Goal: Find specific page/section: Find specific page/section

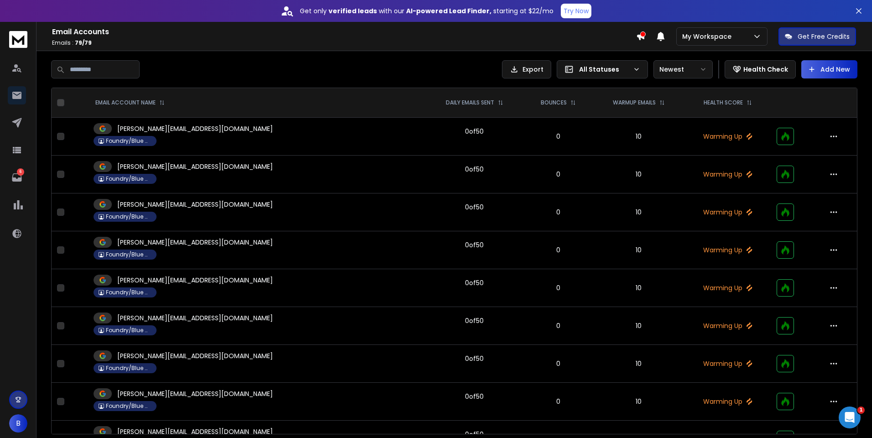
scroll to position [1551, 0]
click at [204, 172] on td "john.r@insiderbluecollarwealth.com Foundry/Blue Collar" at bounding box center [256, 175] width 337 height 38
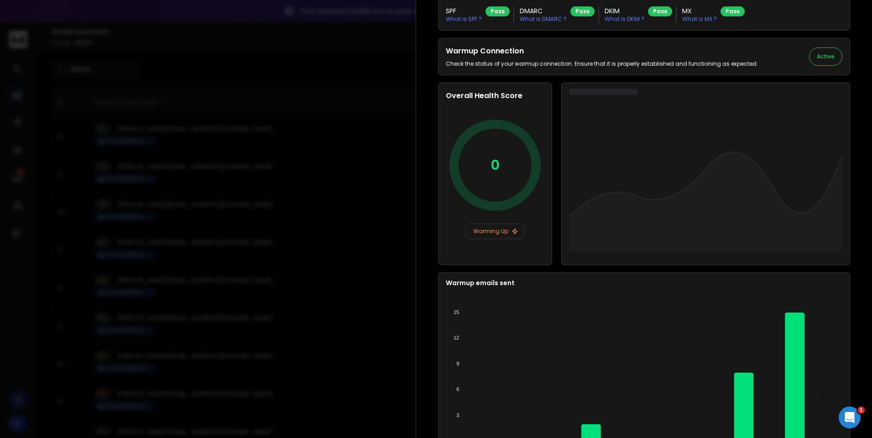
scroll to position [306, 0]
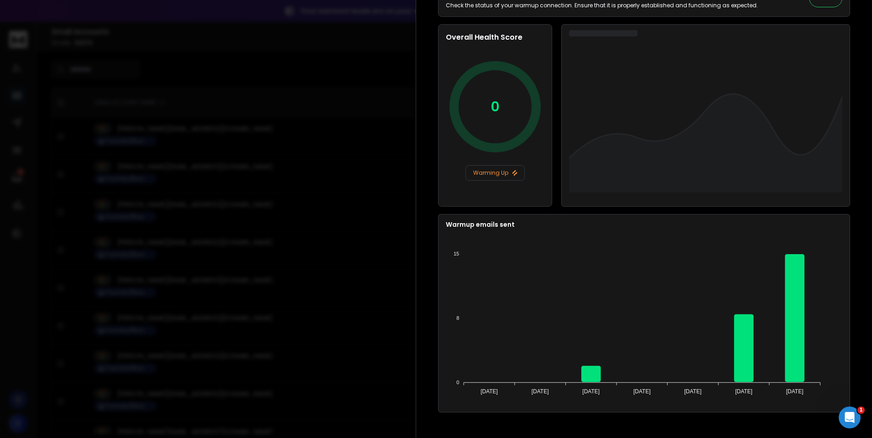
click at [334, 318] on div at bounding box center [436, 219] width 872 height 438
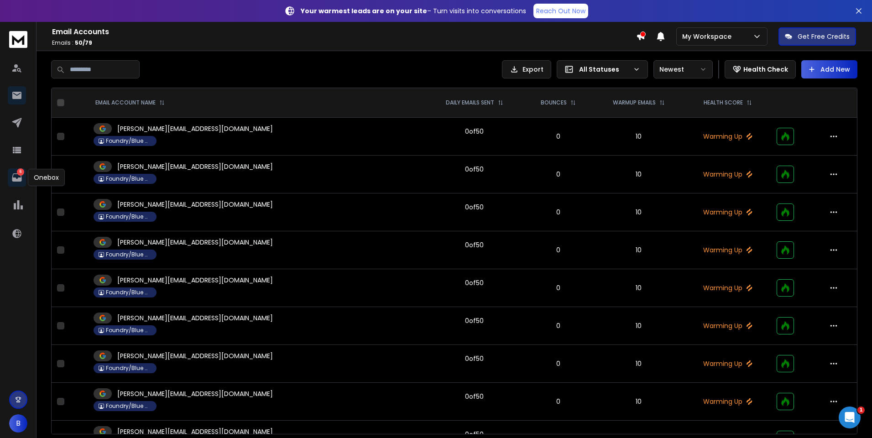
click at [19, 178] on icon at bounding box center [16, 177] width 11 height 11
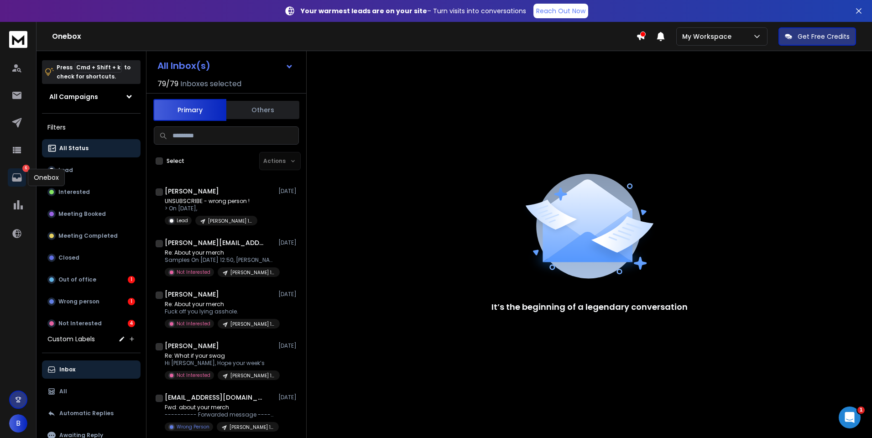
click at [16, 172] on icon at bounding box center [16, 177] width 11 height 11
click at [744, 40] on div "My Workspace" at bounding box center [721, 36] width 79 height 9
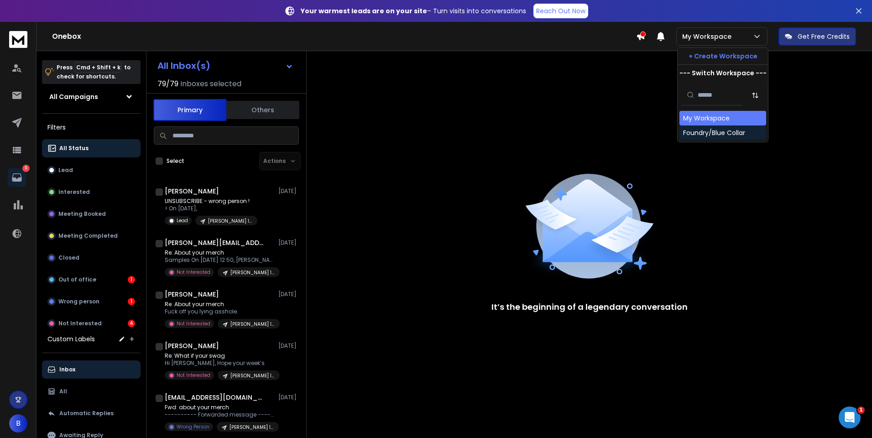
click at [732, 133] on div "Foundry/Blue Collar" at bounding box center [714, 132] width 62 height 9
